Goal: Check status

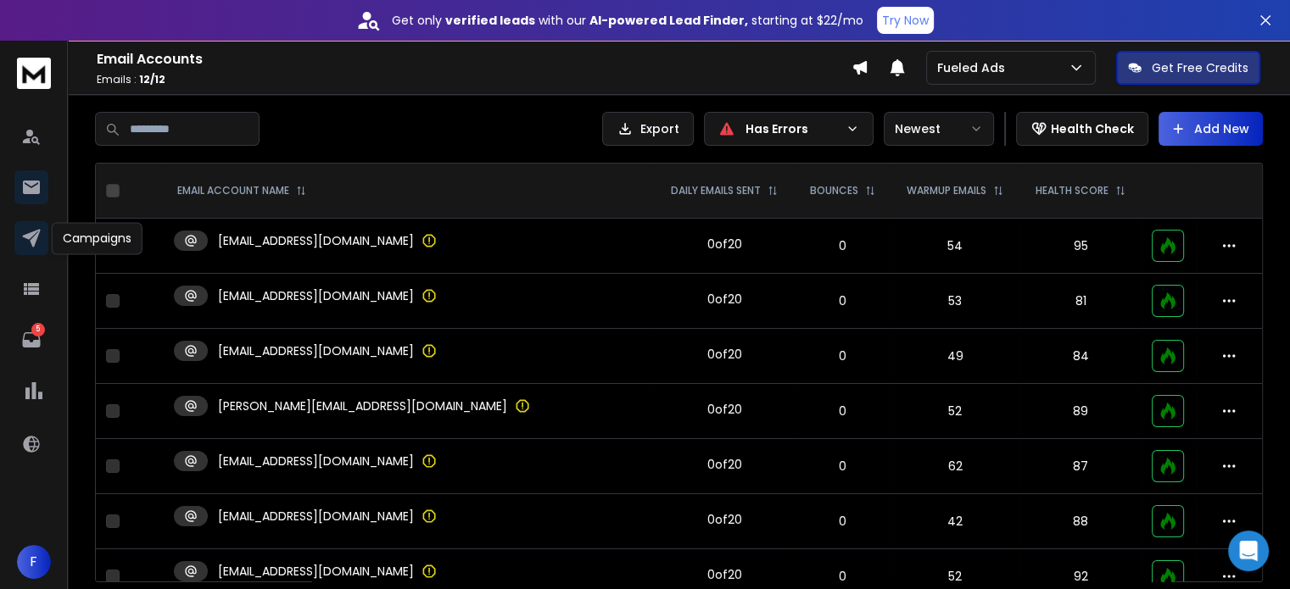
click at [26, 233] on icon at bounding box center [31, 238] width 20 height 20
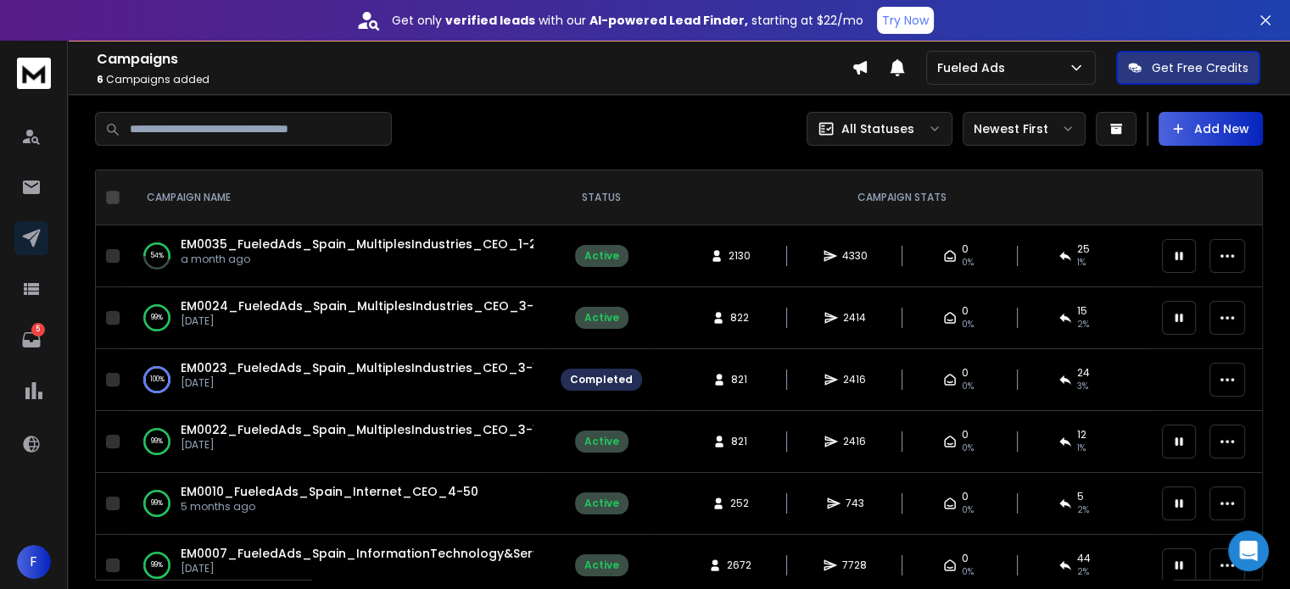
click at [1262, 19] on icon at bounding box center [1264, 20] width 15 height 15
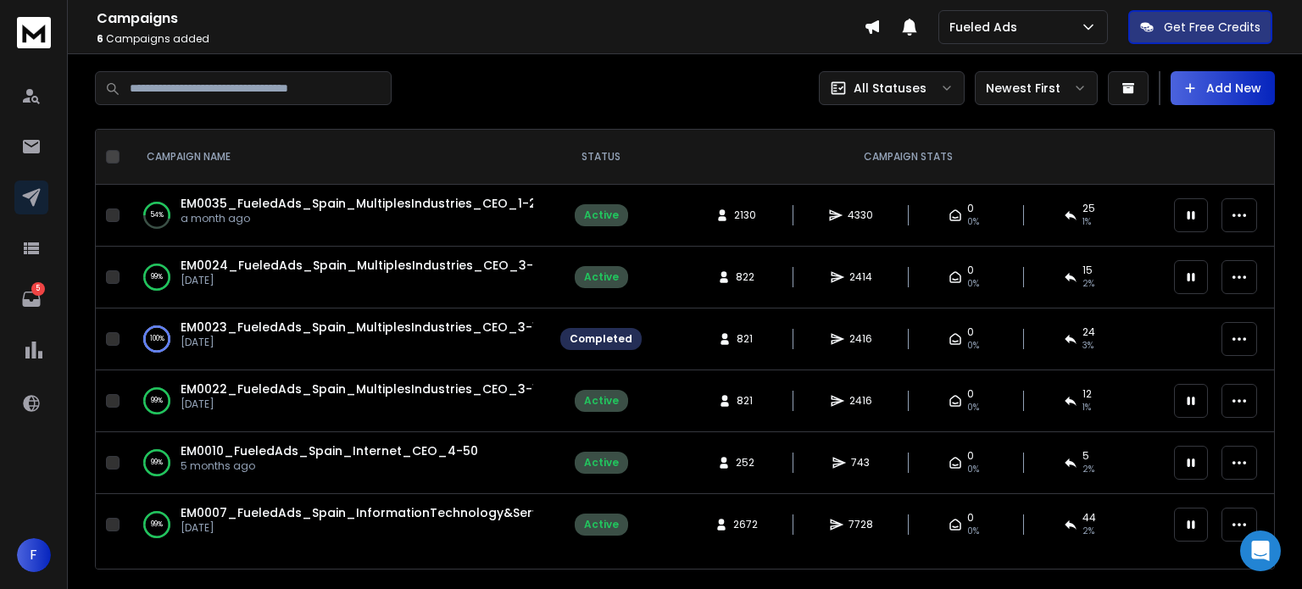
click at [345, 209] on span "EM0035_FueledAds_Spain_MultiplesIndustries_CEO_1-20_focus_guaranteed_results" at bounding box center [454, 203] width 547 height 17
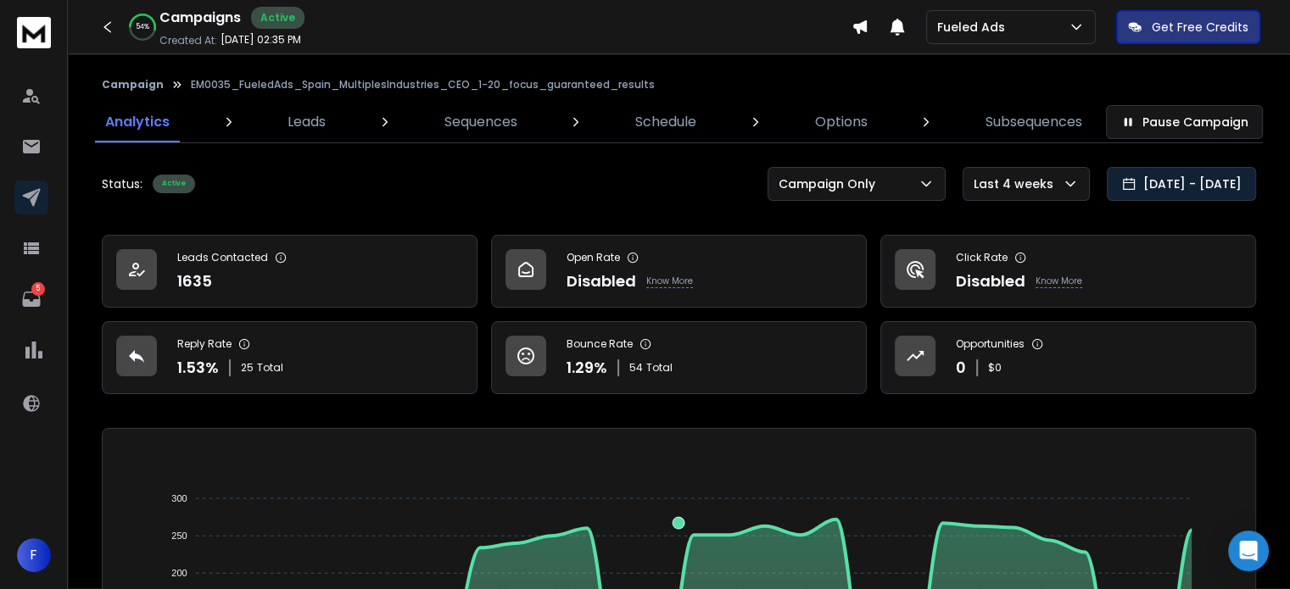
click at [1113, 187] on button "[DATE] - [DATE]" at bounding box center [1180, 184] width 149 height 34
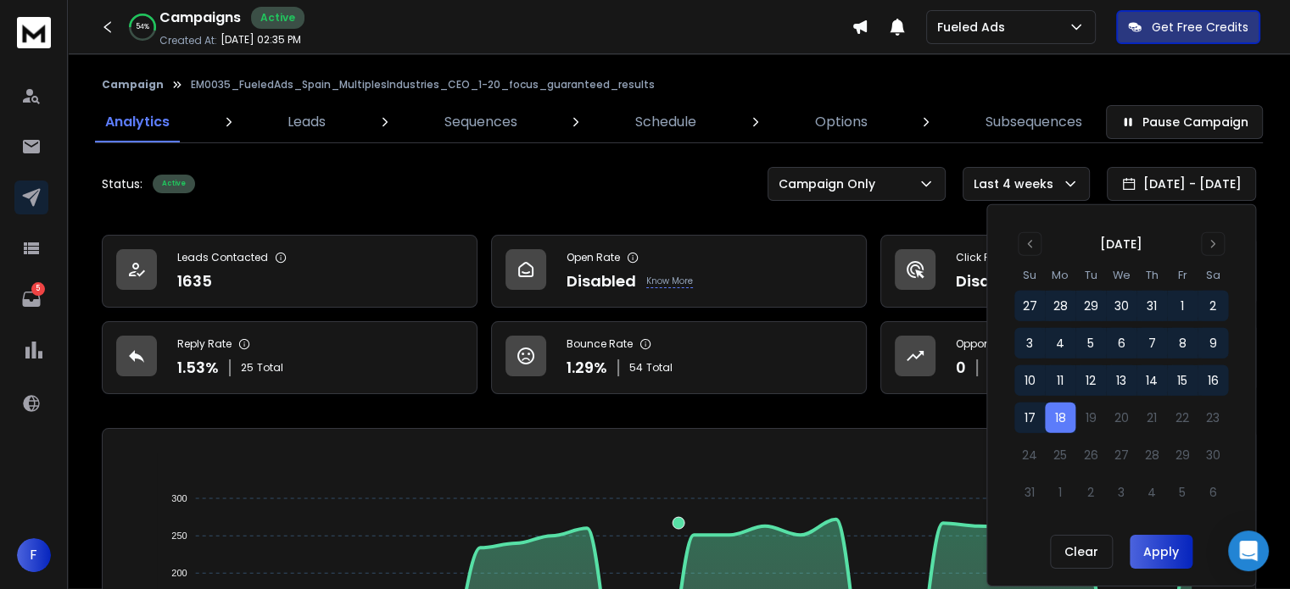
click at [1028, 382] on button "10" at bounding box center [1029, 380] width 31 height 31
click at [1211, 378] on button "16" at bounding box center [1212, 380] width 31 height 31
click at [1070, 543] on button "Clear" at bounding box center [1081, 552] width 63 height 34
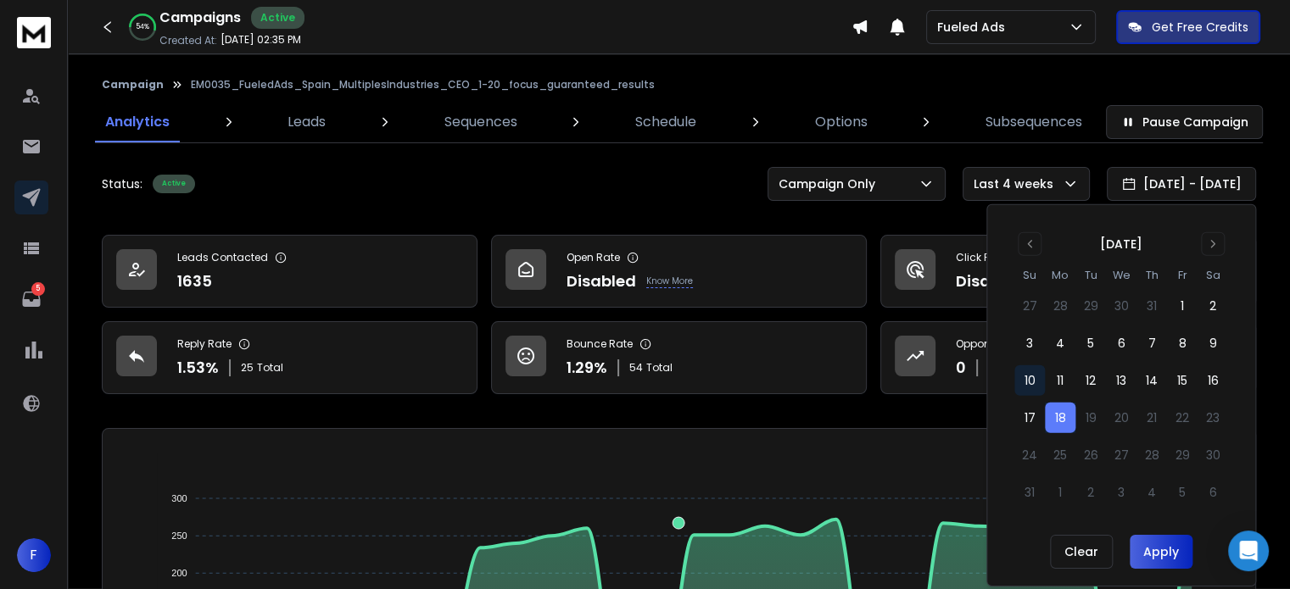
click at [1038, 381] on button "10" at bounding box center [1029, 380] width 31 height 31
click at [1215, 382] on button "16" at bounding box center [1212, 380] width 31 height 31
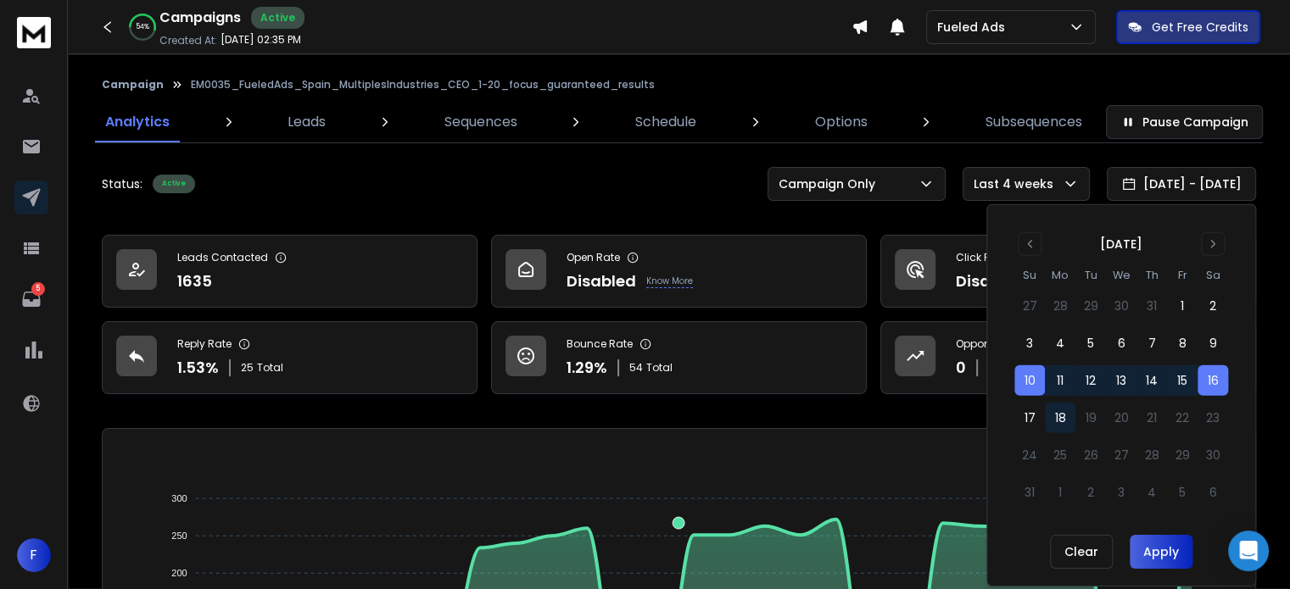
click at [1145, 553] on button "Apply" at bounding box center [1160, 552] width 63 height 34
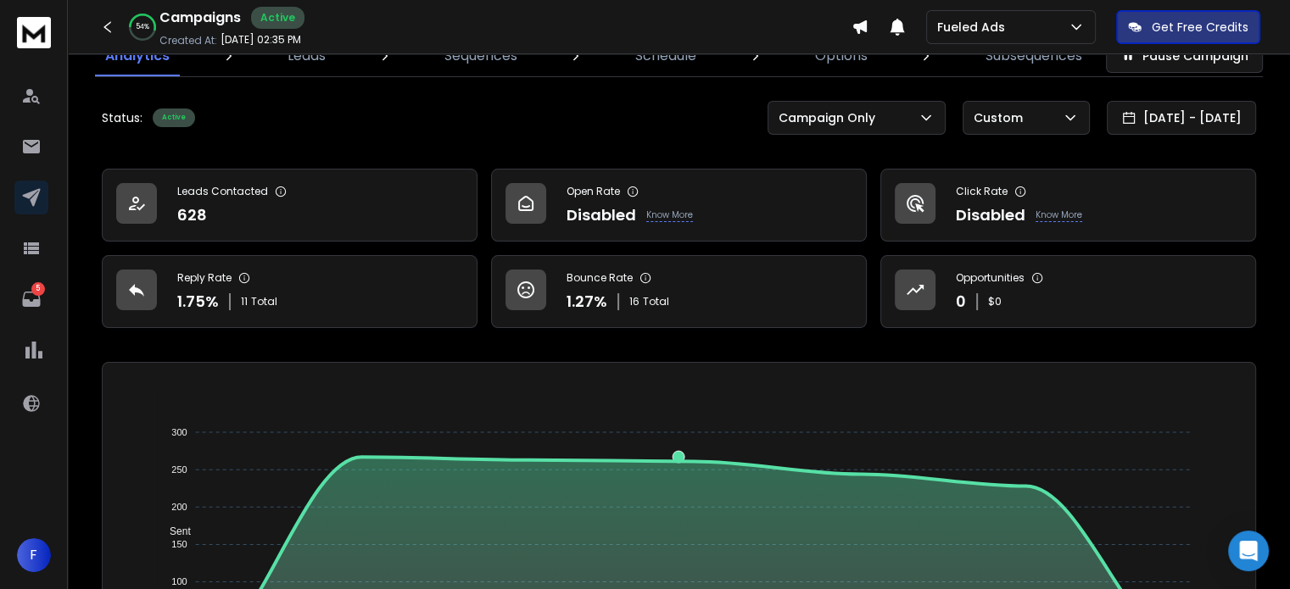
scroll to position [68, 0]
